Goal: Navigation & Orientation: Find specific page/section

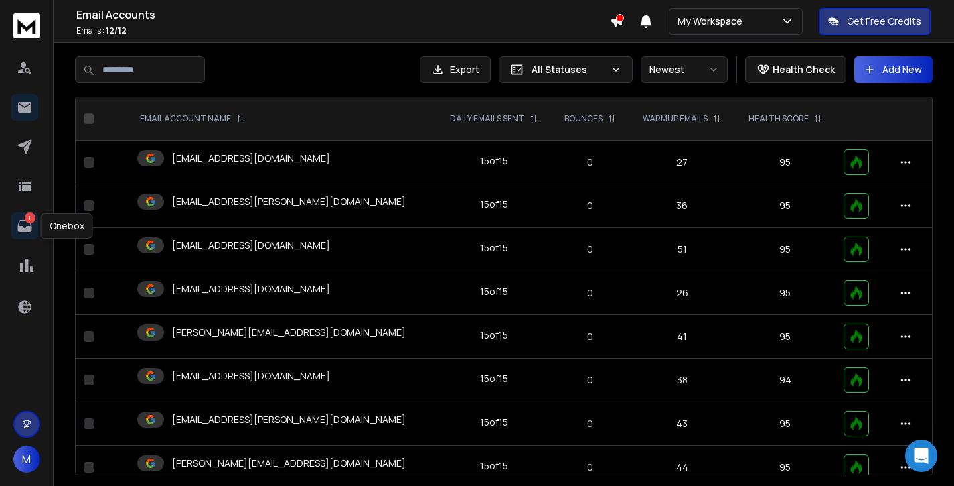
click at [29, 224] on icon at bounding box center [25, 226] width 16 height 16
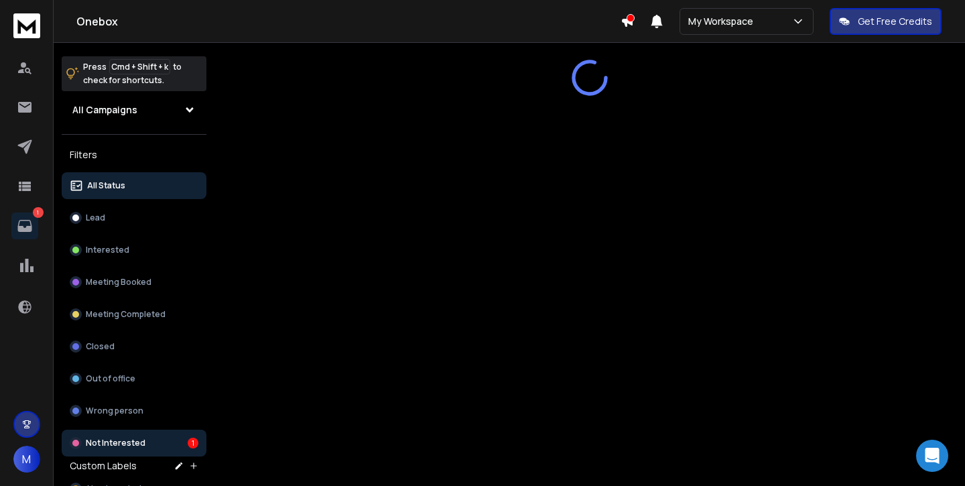
click at [117, 449] on button "Not Interested 1" at bounding box center [134, 442] width 145 height 27
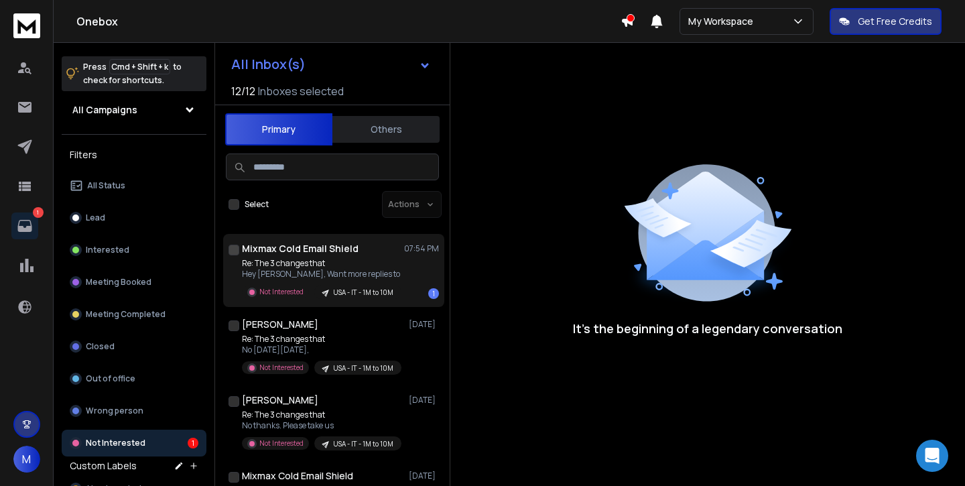
click at [308, 246] on h1 "Mixmax Cold Email Shield" at bounding box center [300, 248] width 117 height 13
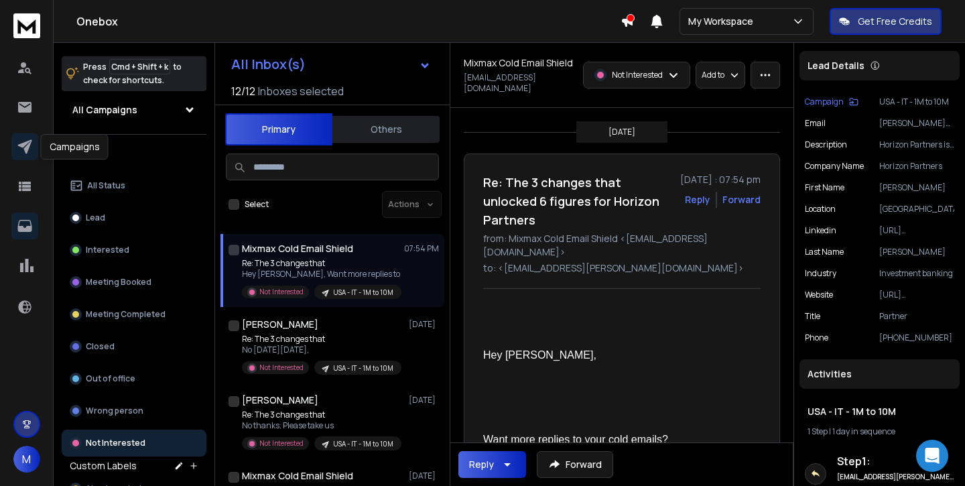
click at [25, 146] on icon at bounding box center [24, 146] width 14 height 14
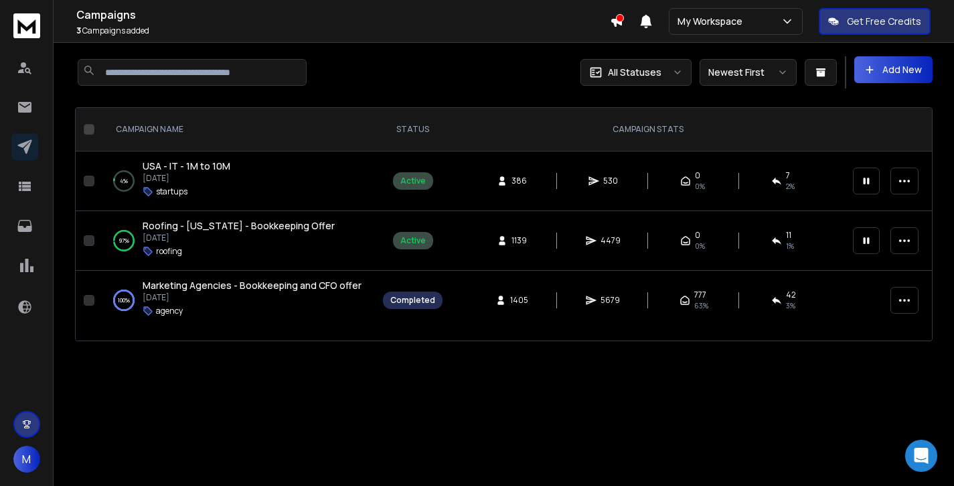
click at [242, 173] on div "4 % USA - IT - 1M to 10M 2 days ago startups" at bounding box center [237, 180] width 249 height 43
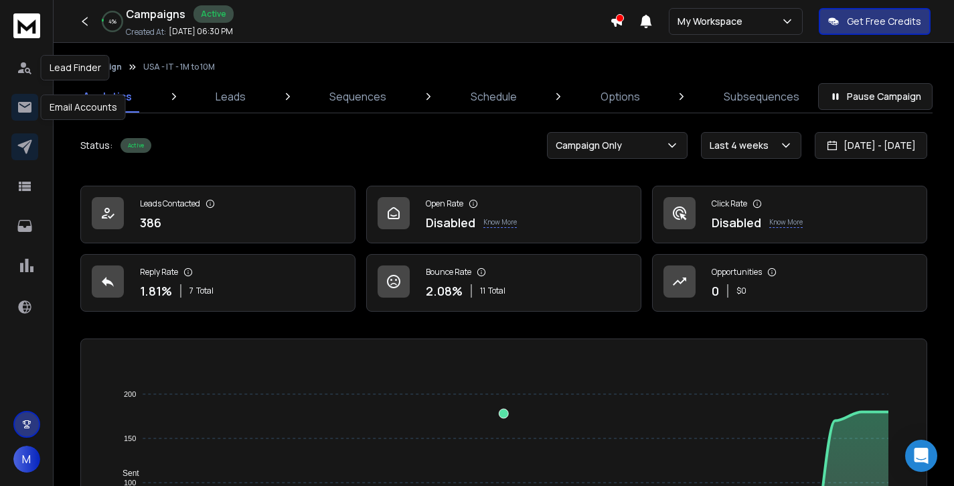
click at [25, 104] on icon at bounding box center [24, 107] width 13 height 11
